Goal: Find specific page/section: Find specific page/section

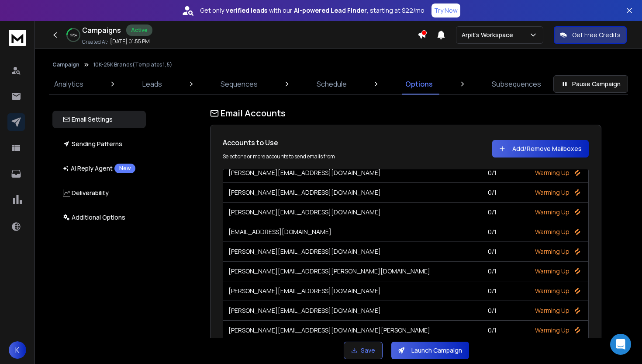
scroll to position [647, 0]
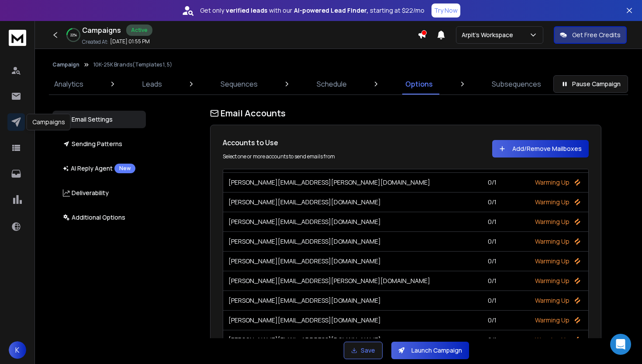
click at [17, 122] on icon at bounding box center [15, 121] width 9 height 9
